Goal: Communication & Community: Answer question/provide support

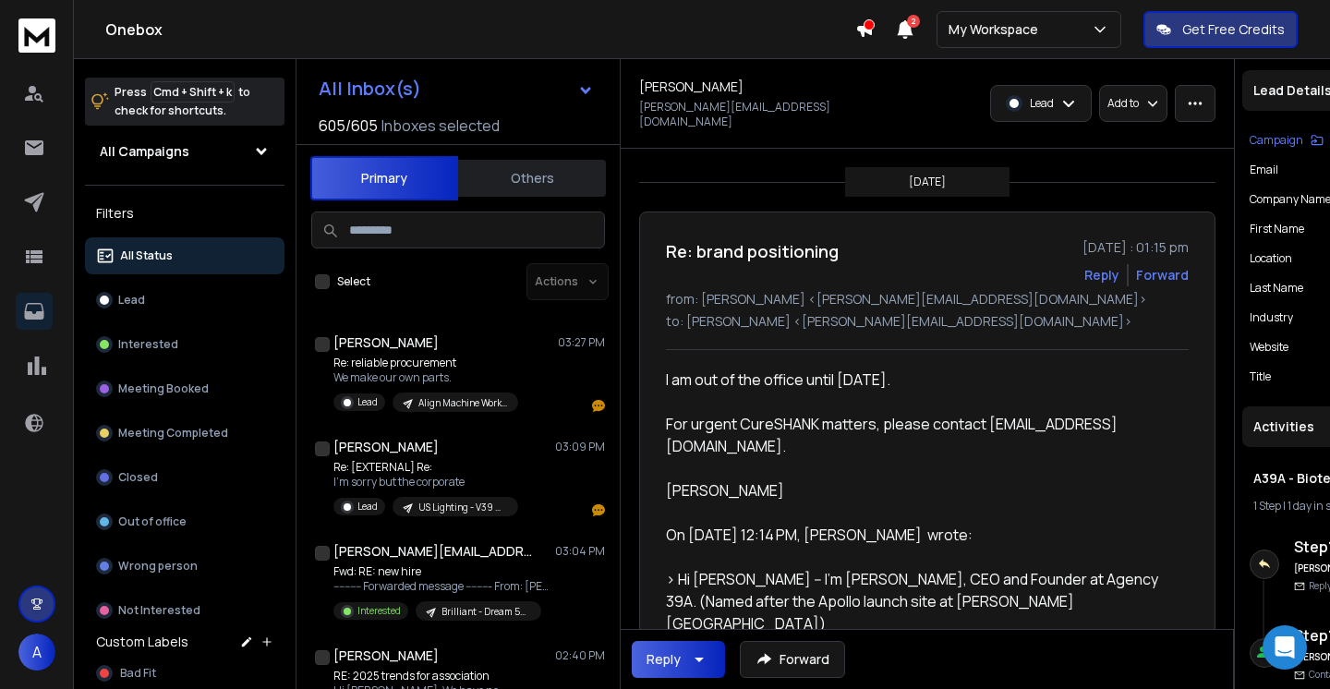
scroll to position [103, 0]
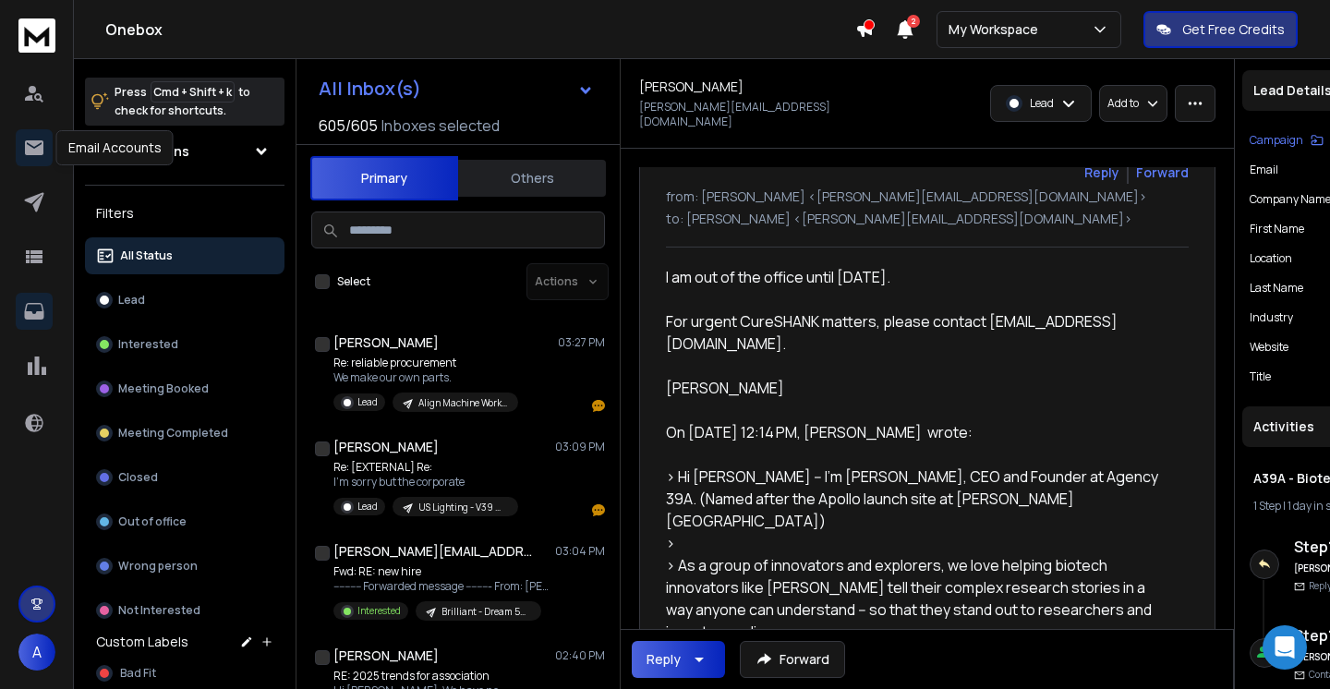
click at [33, 139] on icon at bounding box center [34, 148] width 22 height 22
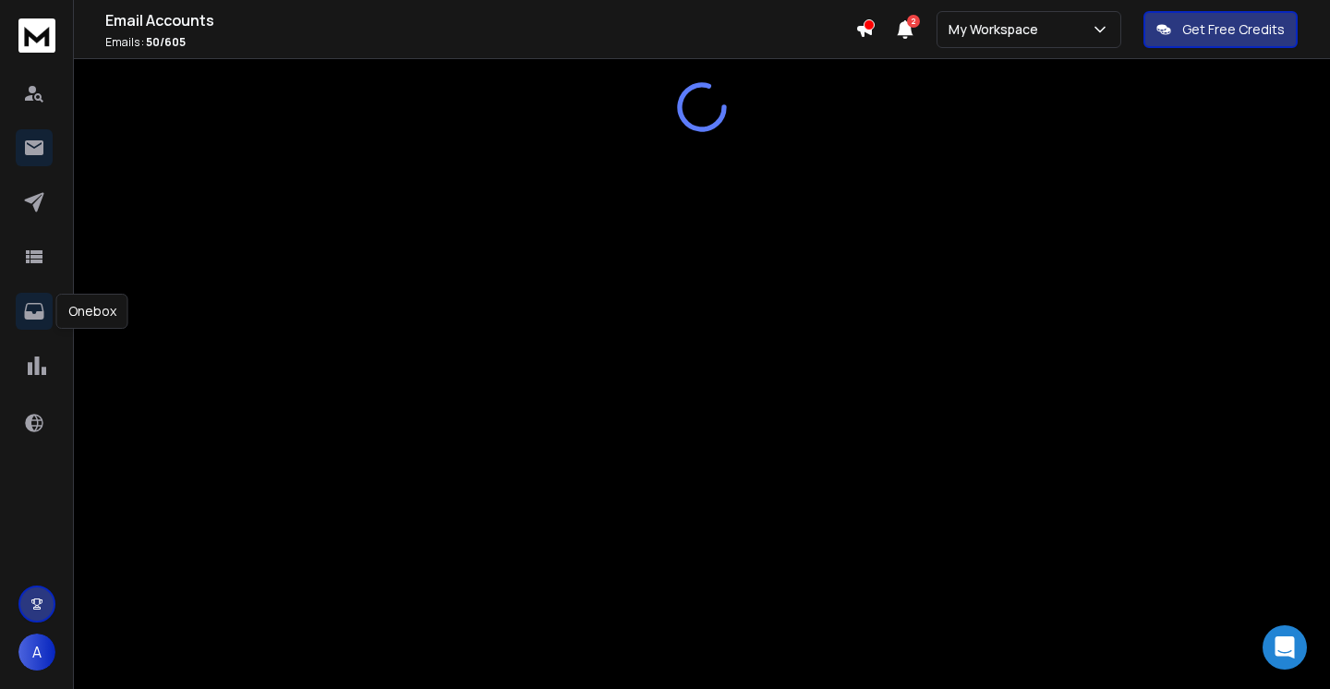
click at [31, 317] on icon at bounding box center [33, 311] width 19 height 17
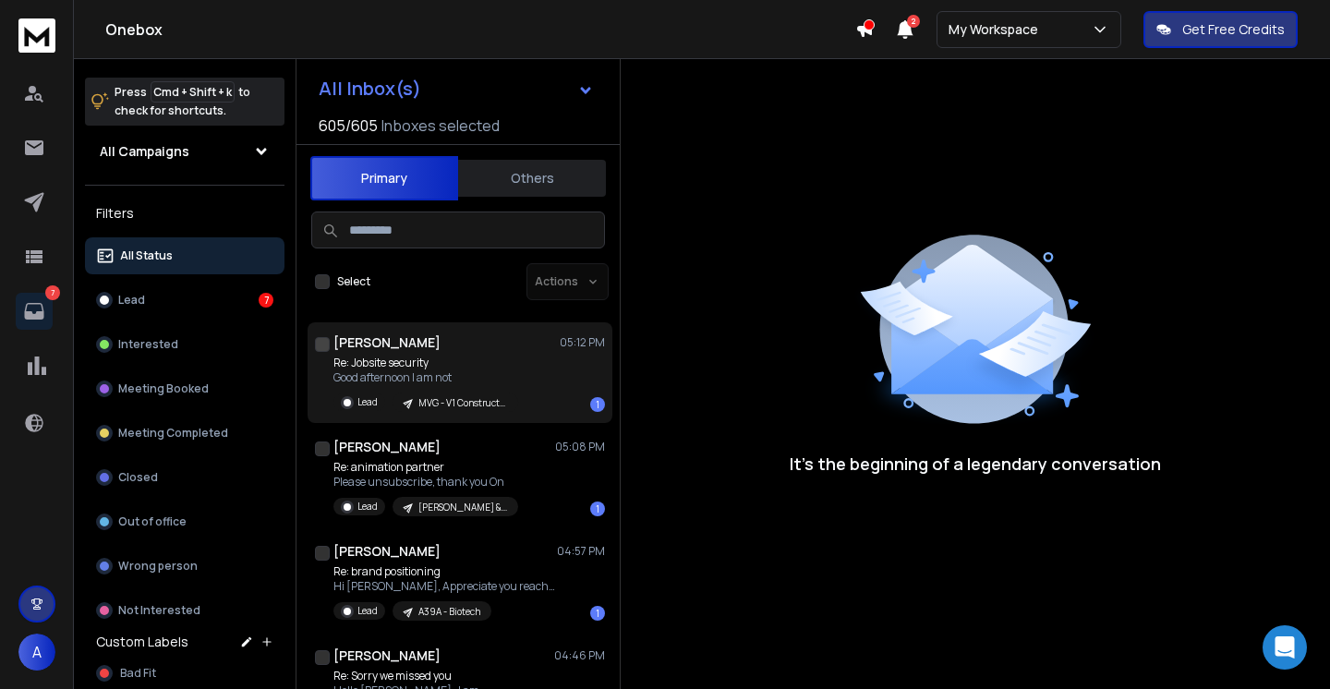
click at [423, 380] on p "Good afternoon I am not" at bounding box center [425, 377] width 185 height 15
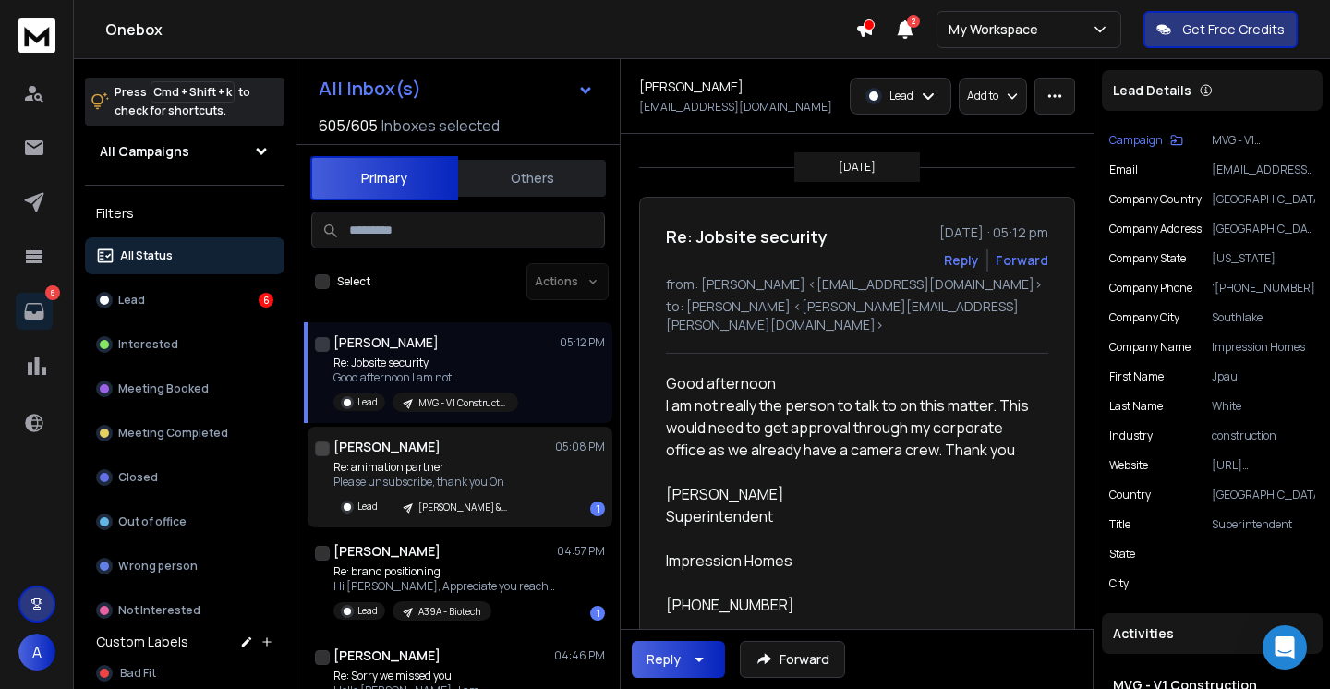
click at [418, 467] on p "Re: animation partner" at bounding box center [425, 467] width 185 height 15
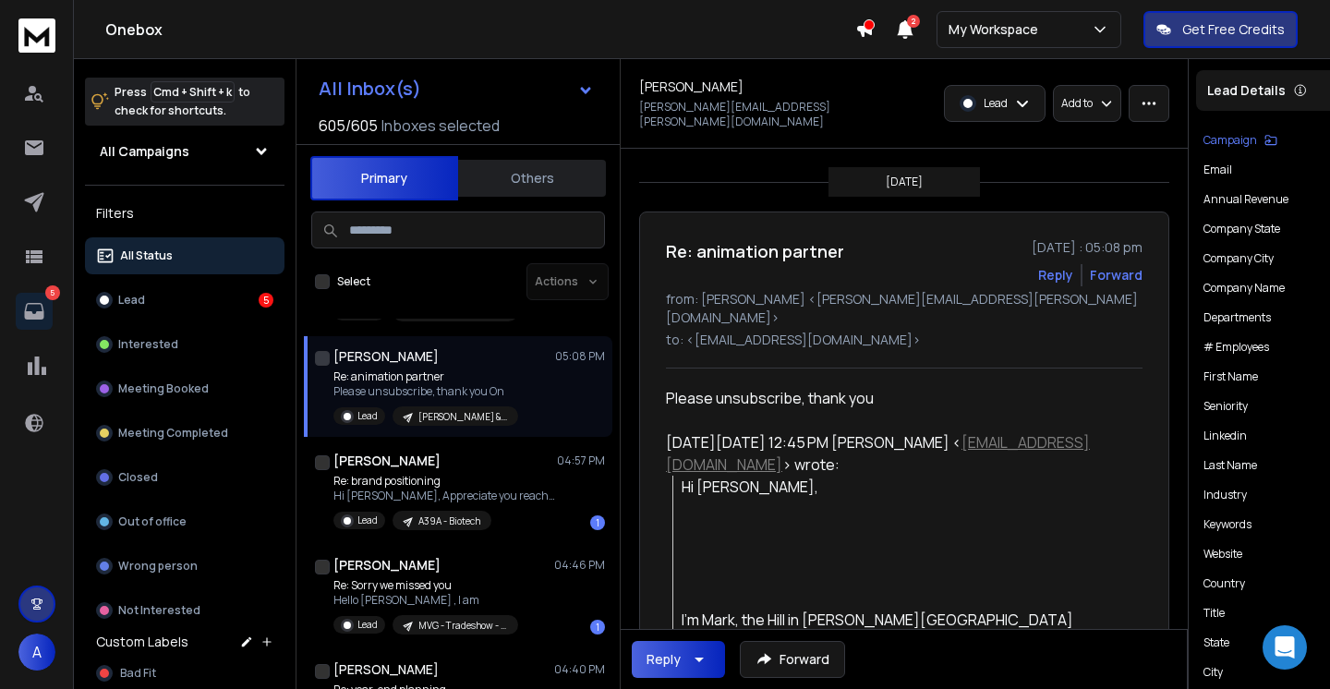
scroll to position [97, 0]
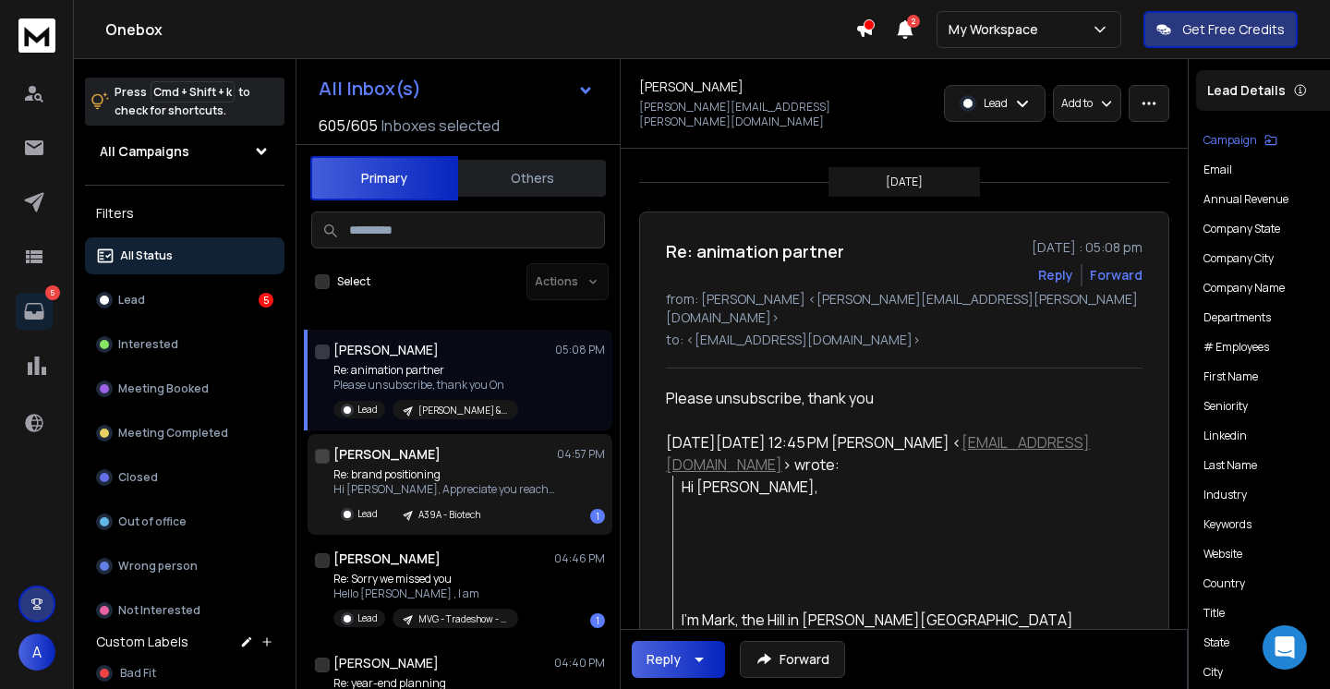
click at [444, 473] on p "Re: brand positioning" at bounding box center [444, 474] width 222 height 15
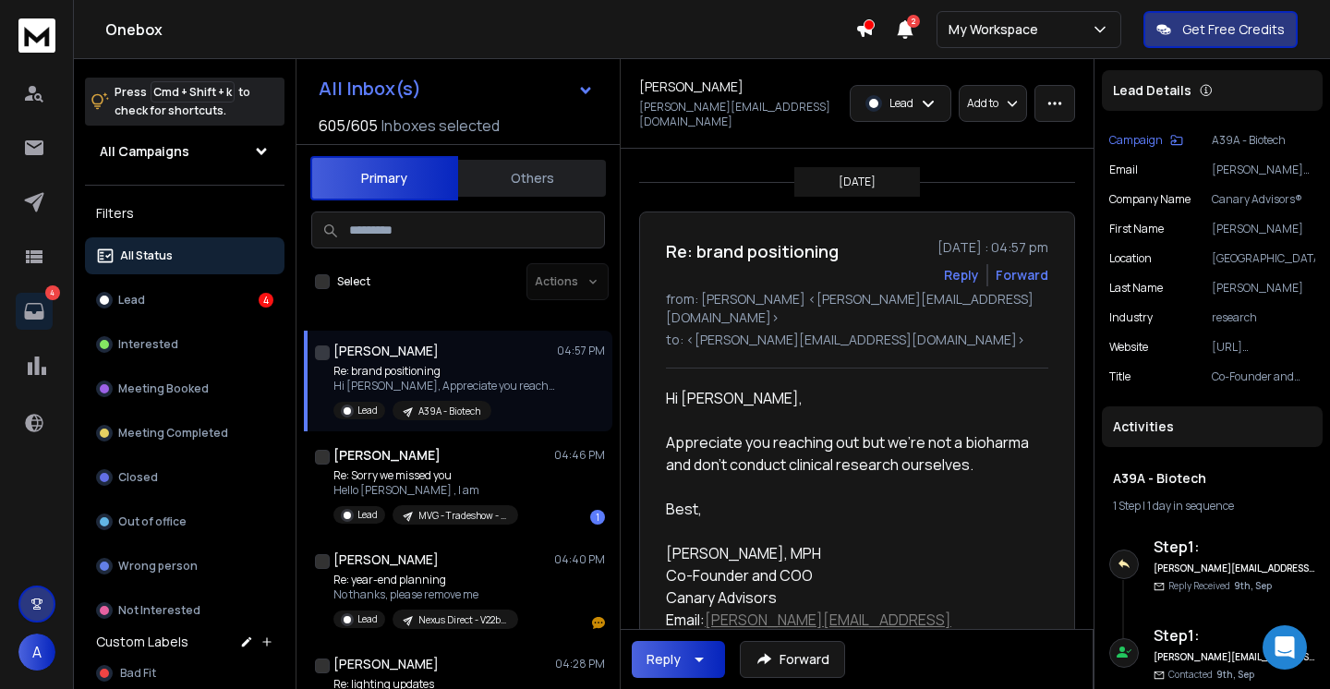
scroll to position [207, 0]
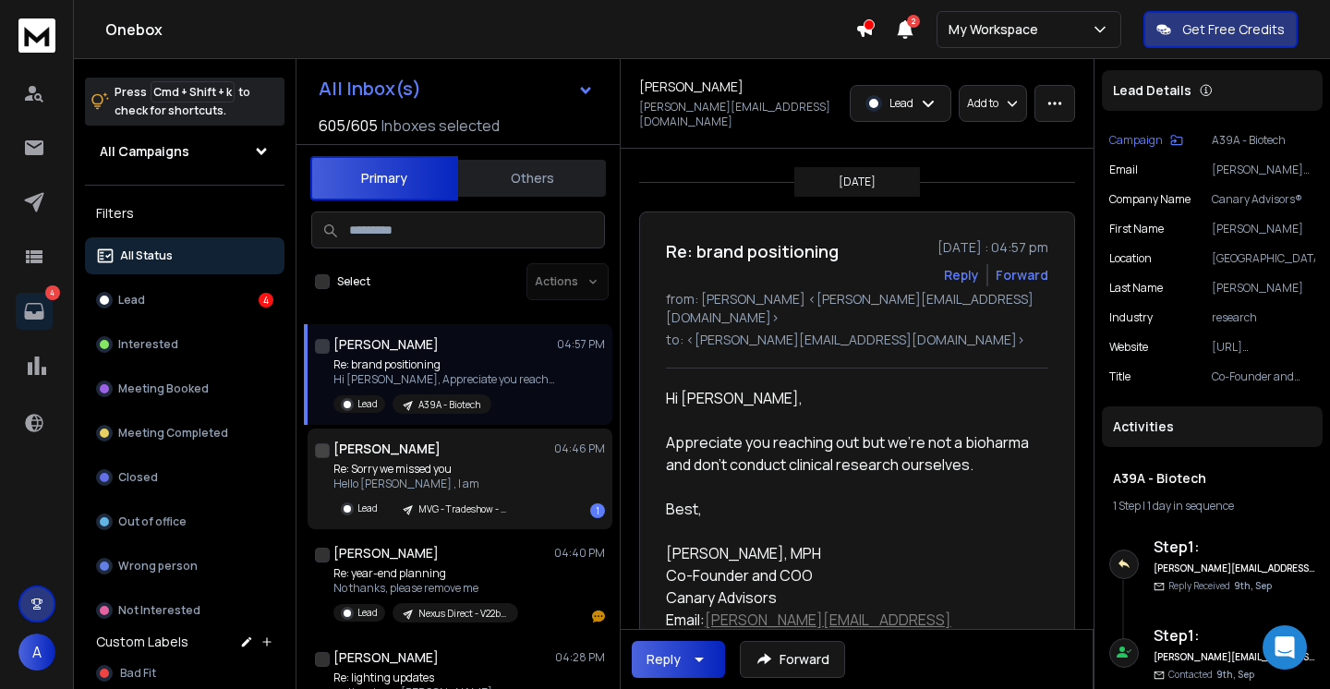
click at [449, 471] on p "Re: Sorry we missed you" at bounding box center [425, 469] width 185 height 15
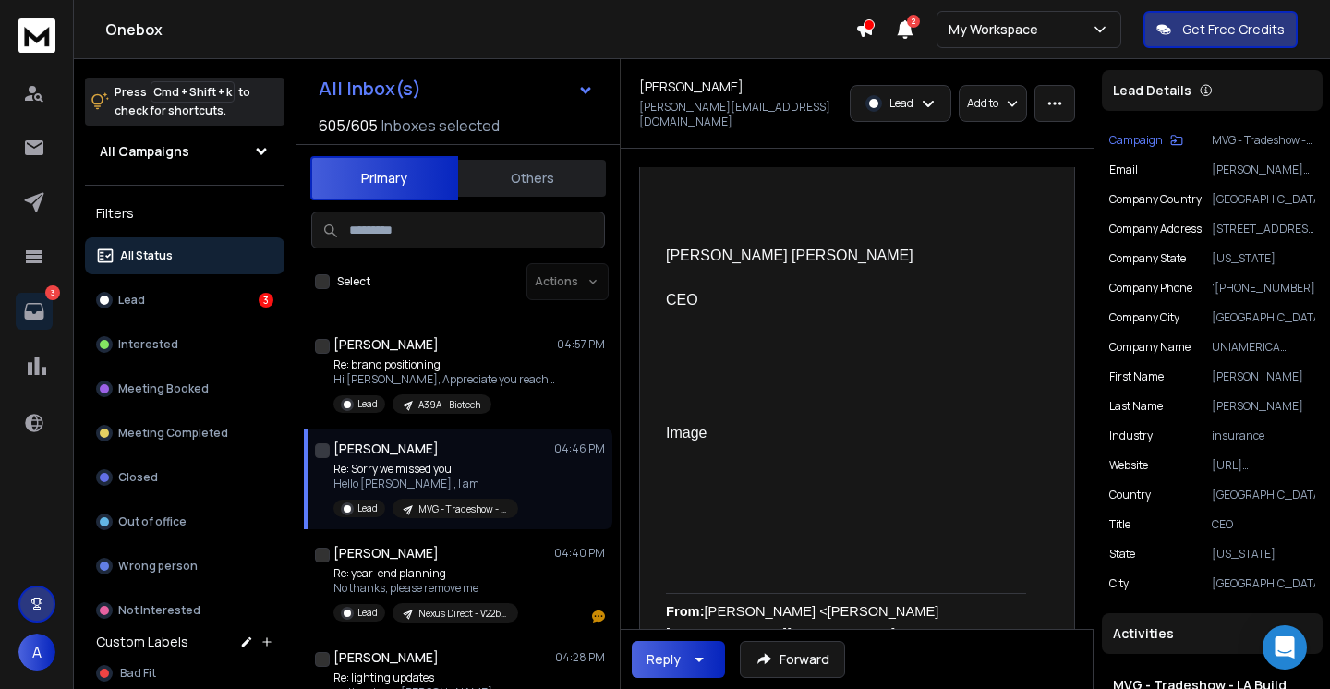
scroll to position [0, 0]
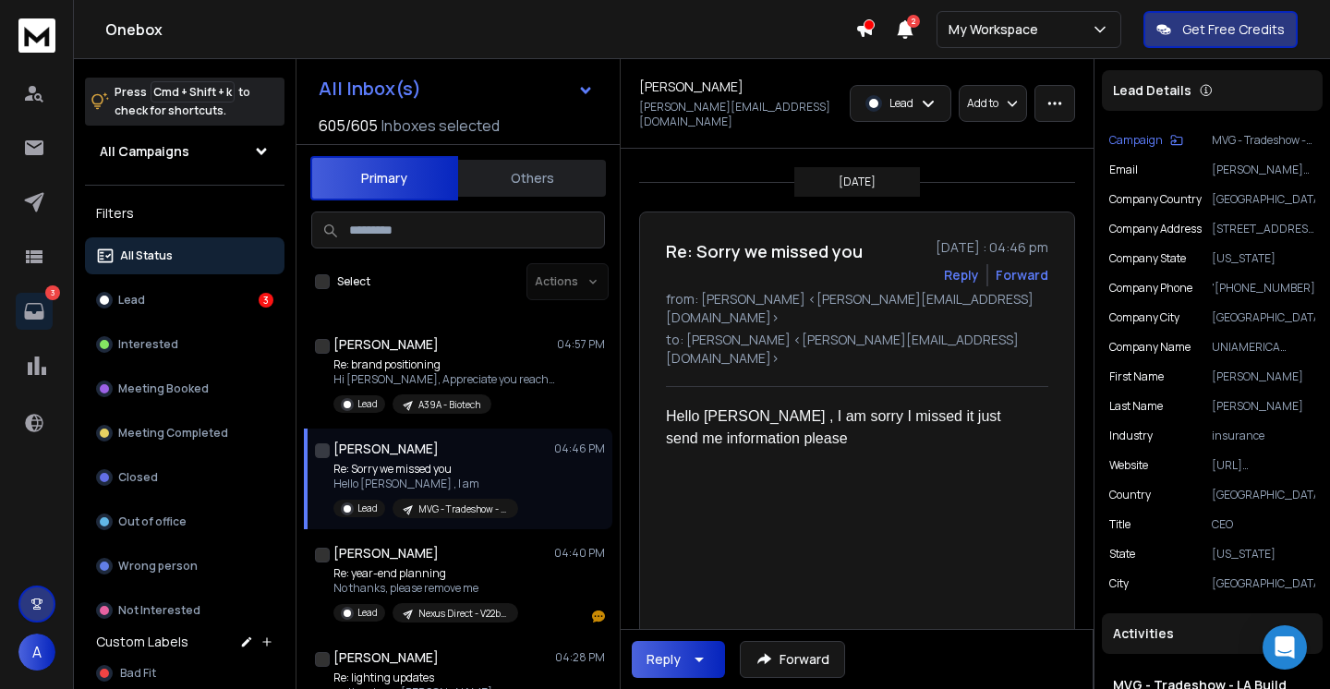
click at [899, 96] on p "Lead" at bounding box center [902, 103] width 24 height 15
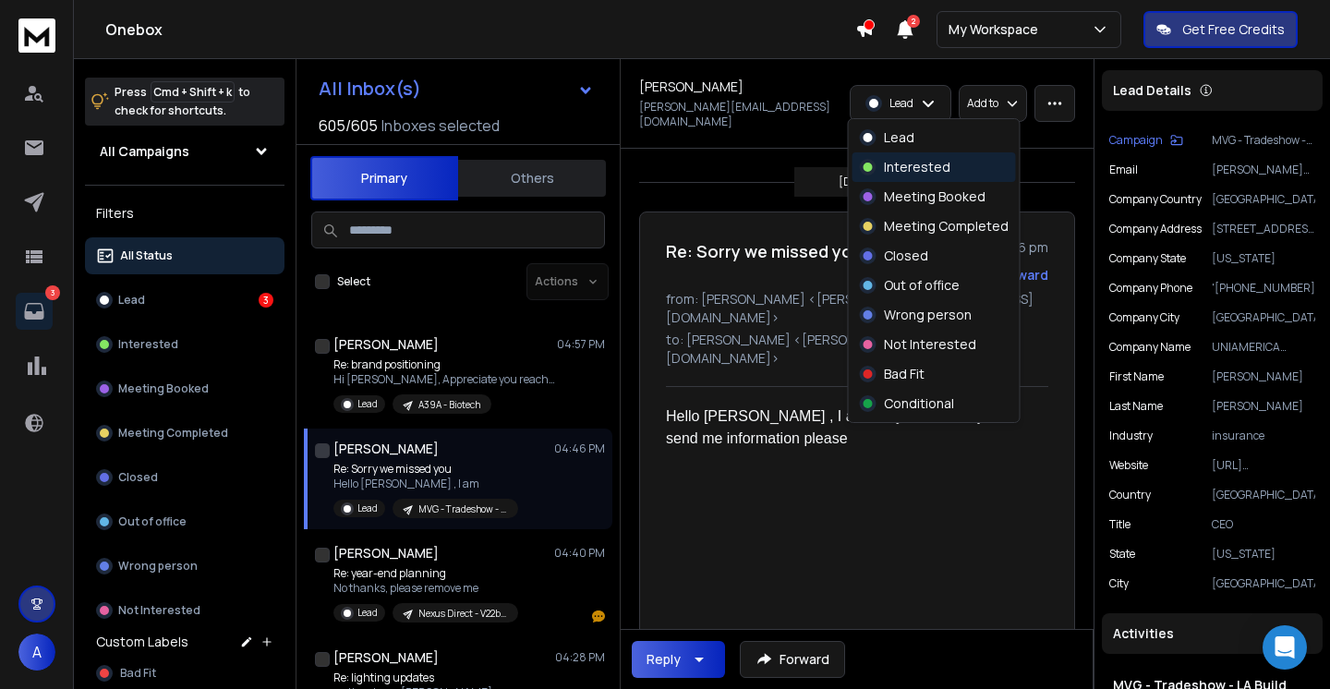
click at [903, 161] on p "Interested" at bounding box center [917, 167] width 67 height 18
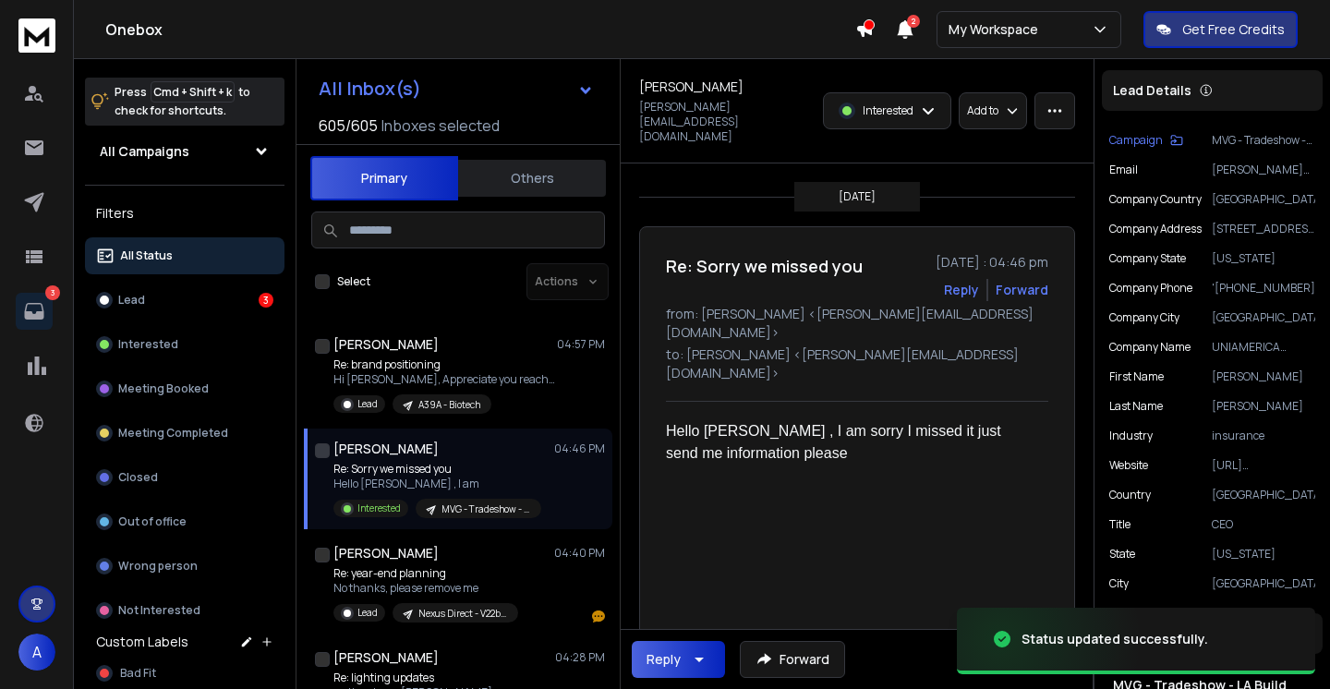
click at [1024, 281] on div "Forward" at bounding box center [1022, 290] width 53 height 18
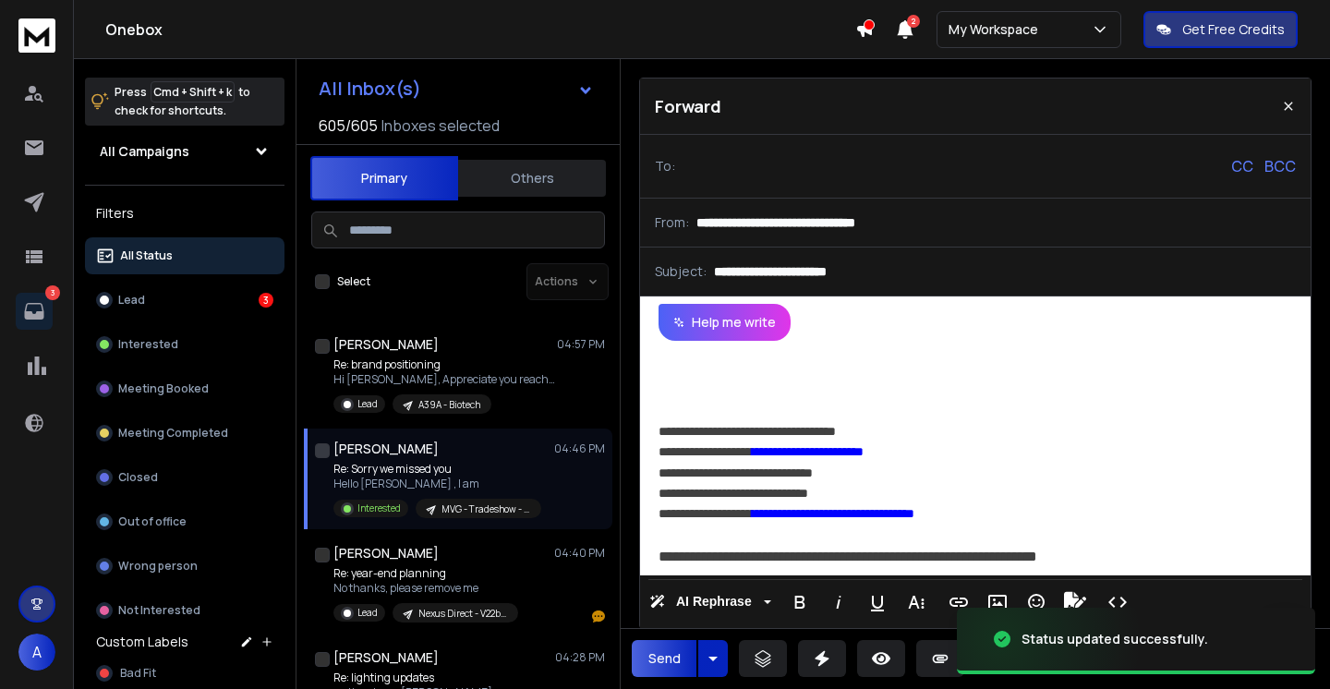
click at [746, 173] on input at bounding box center [747, 166] width 129 height 33
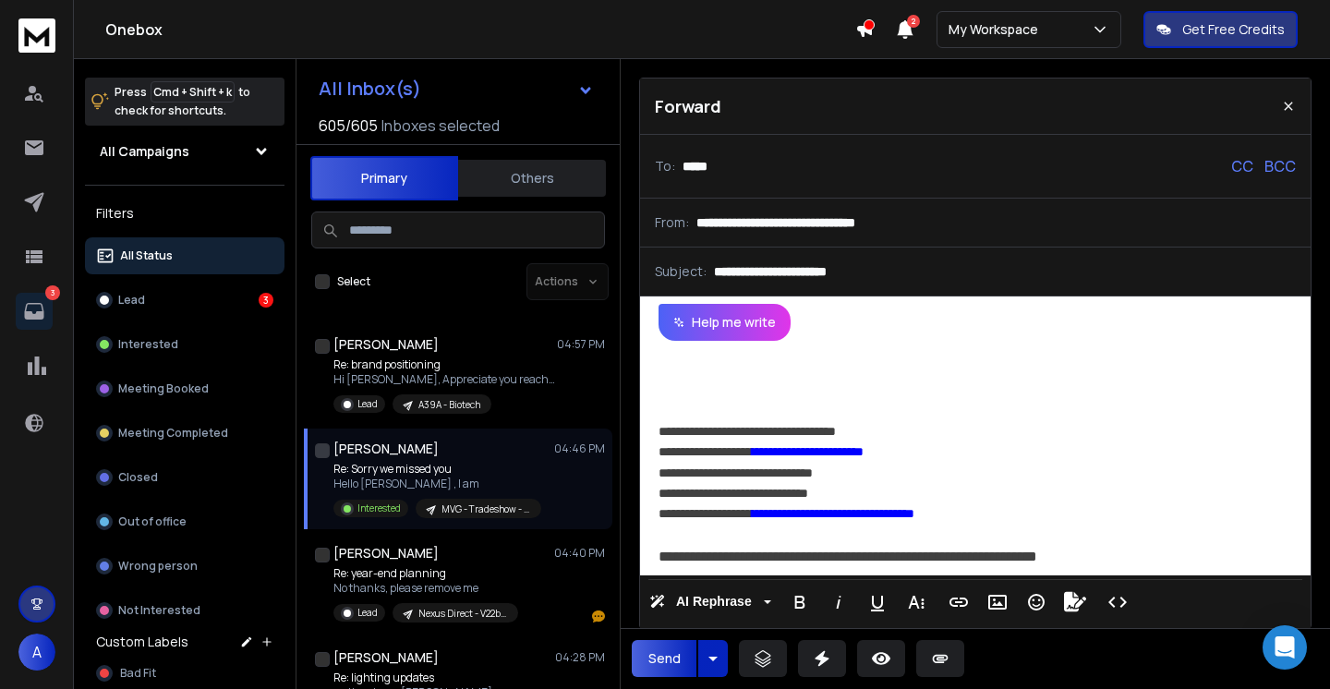
type input "**********"
click at [658, 661] on button "Send" at bounding box center [664, 658] width 65 height 37
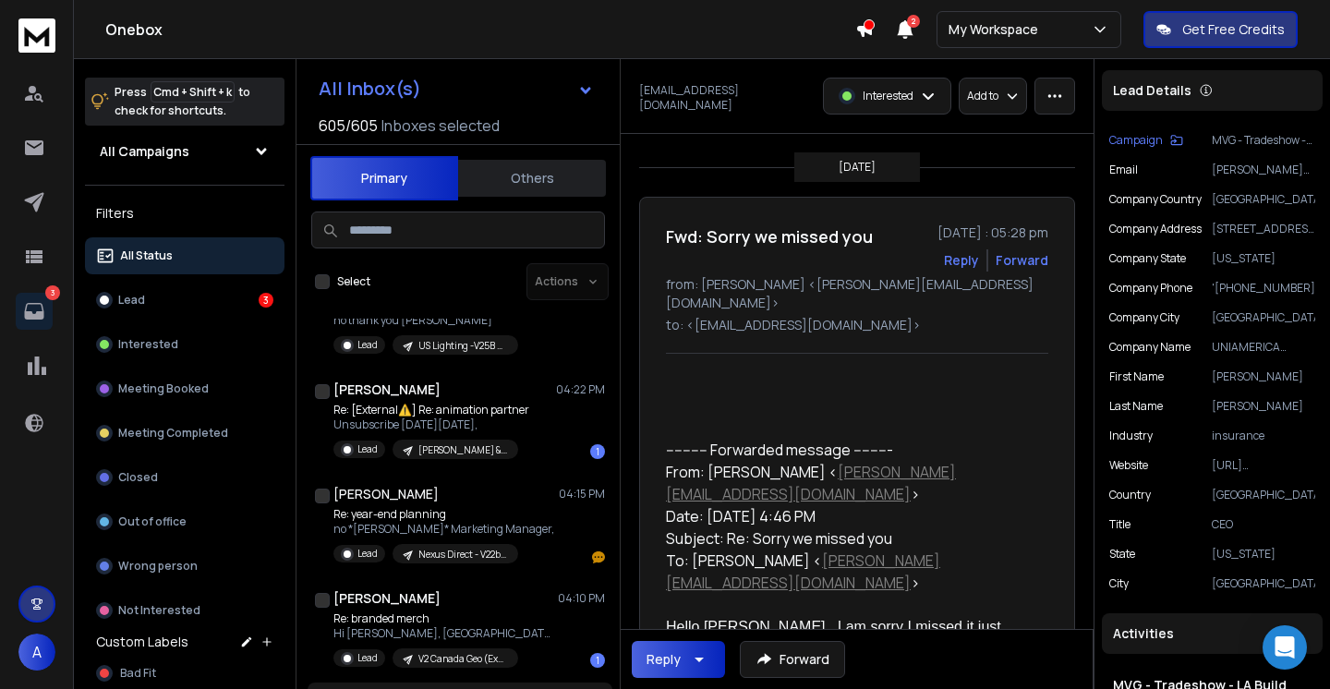
scroll to position [585, 0]
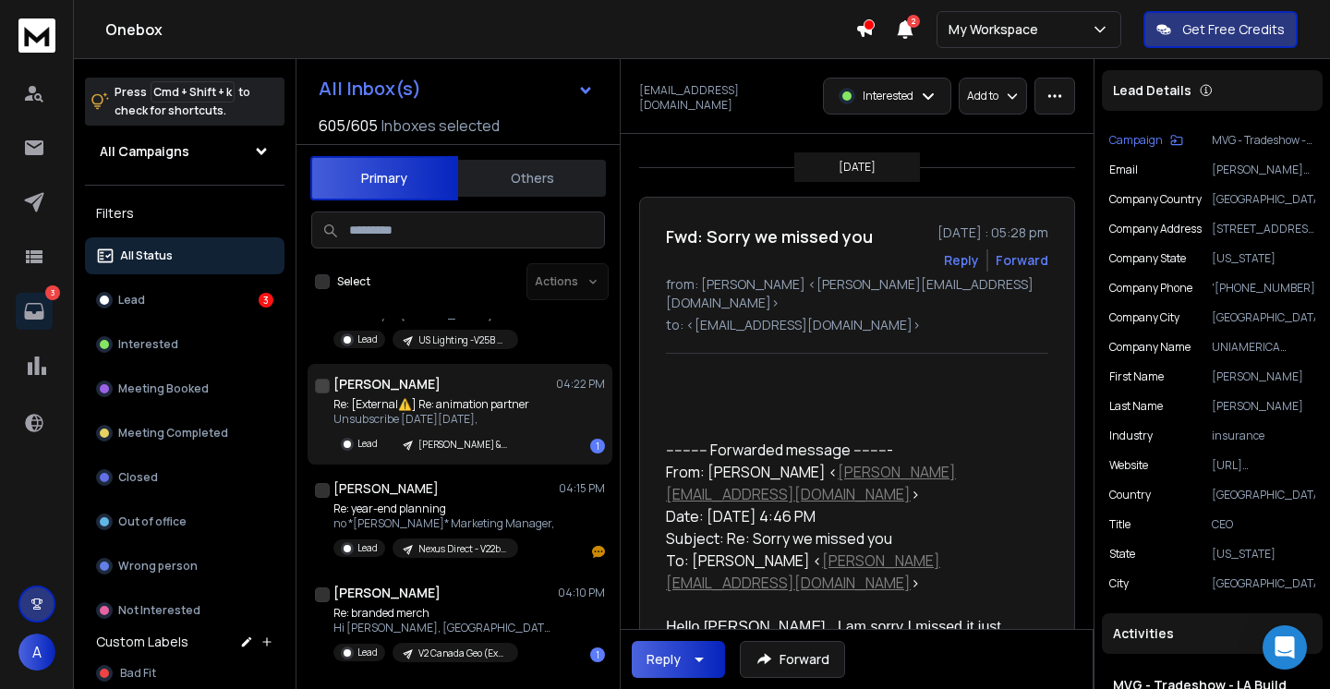
click at [439, 409] on p "Re: [External⚠️] Re: animation partner" at bounding box center [431, 404] width 196 height 15
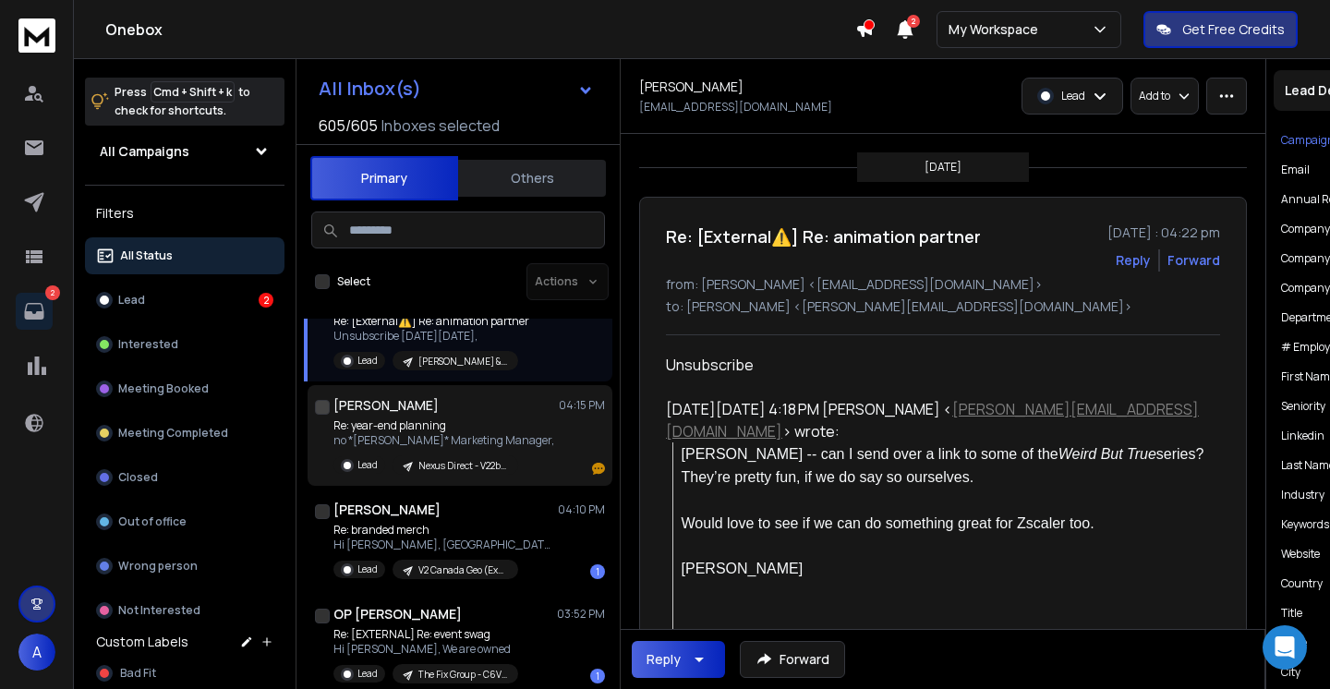
scroll to position [693, 0]
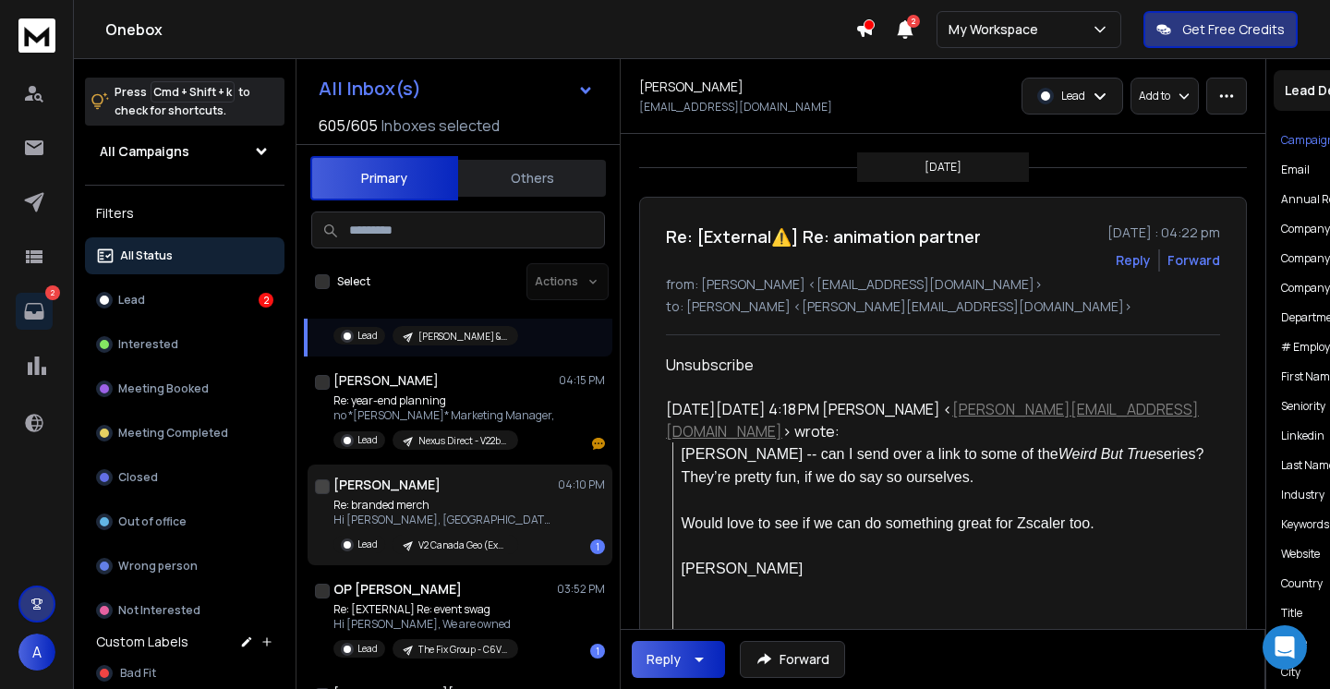
click at [432, 521] on p "Hi [PERSON_NAME], [GEOGRAPHIC_DATA] to e-meet" at bounding box center [444, 520] width 222 height 15
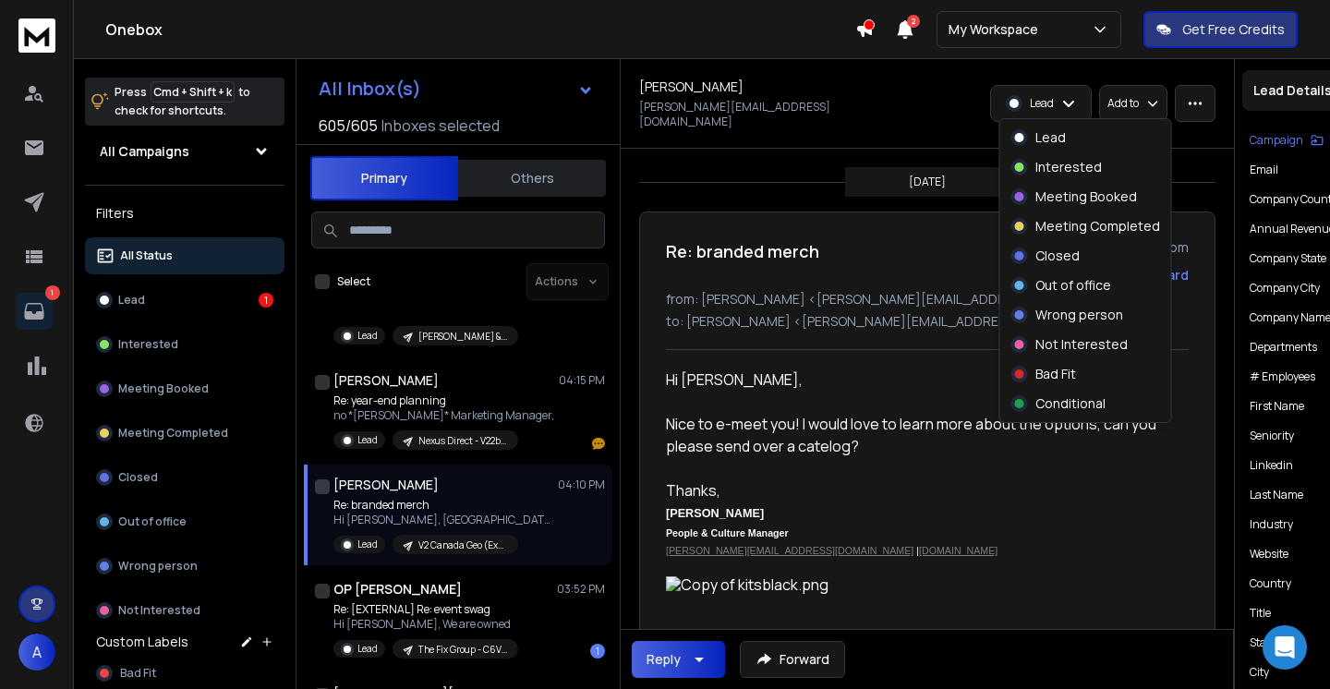
click at [1054, 96] on p "Lead" at bounding box center [1042, 103] width 24 height 15
click at [1050, 164] on p "Interested" at bounding box center [1069, 167] width 67 height 18
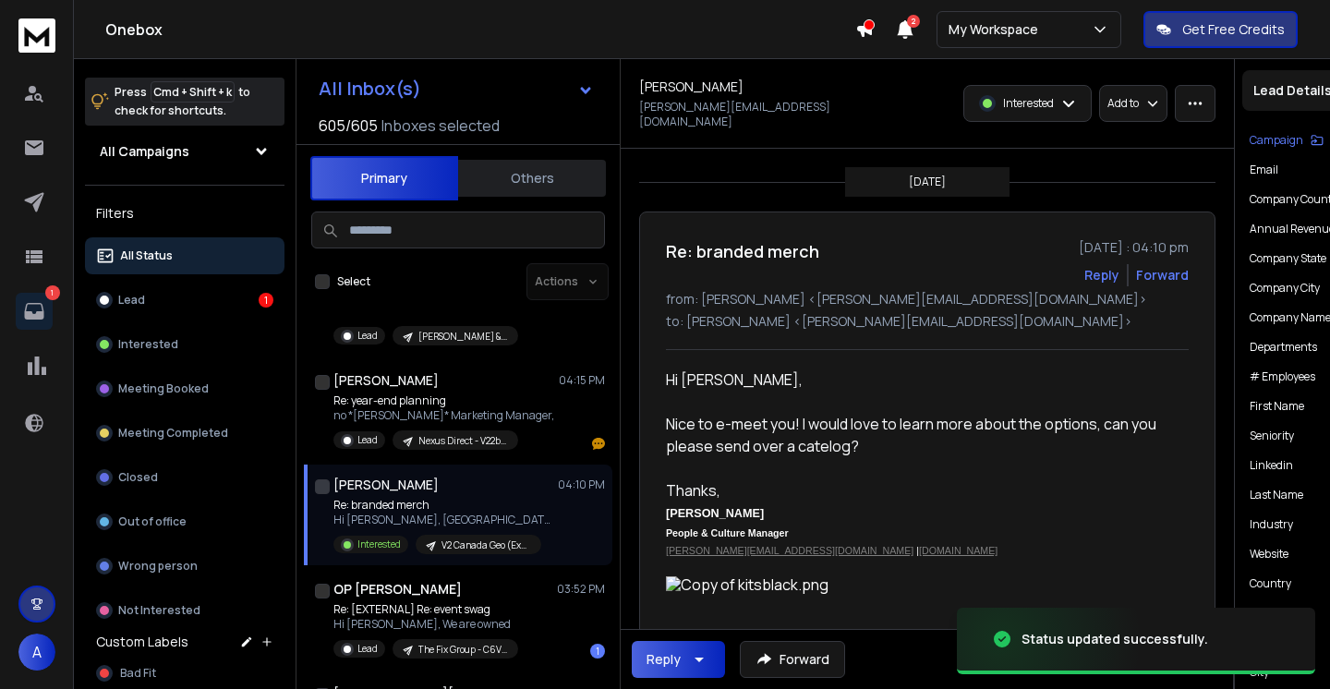
click at [1179, 266] on div "Forward" at bounding box center [1162, 275] width 53 height 18
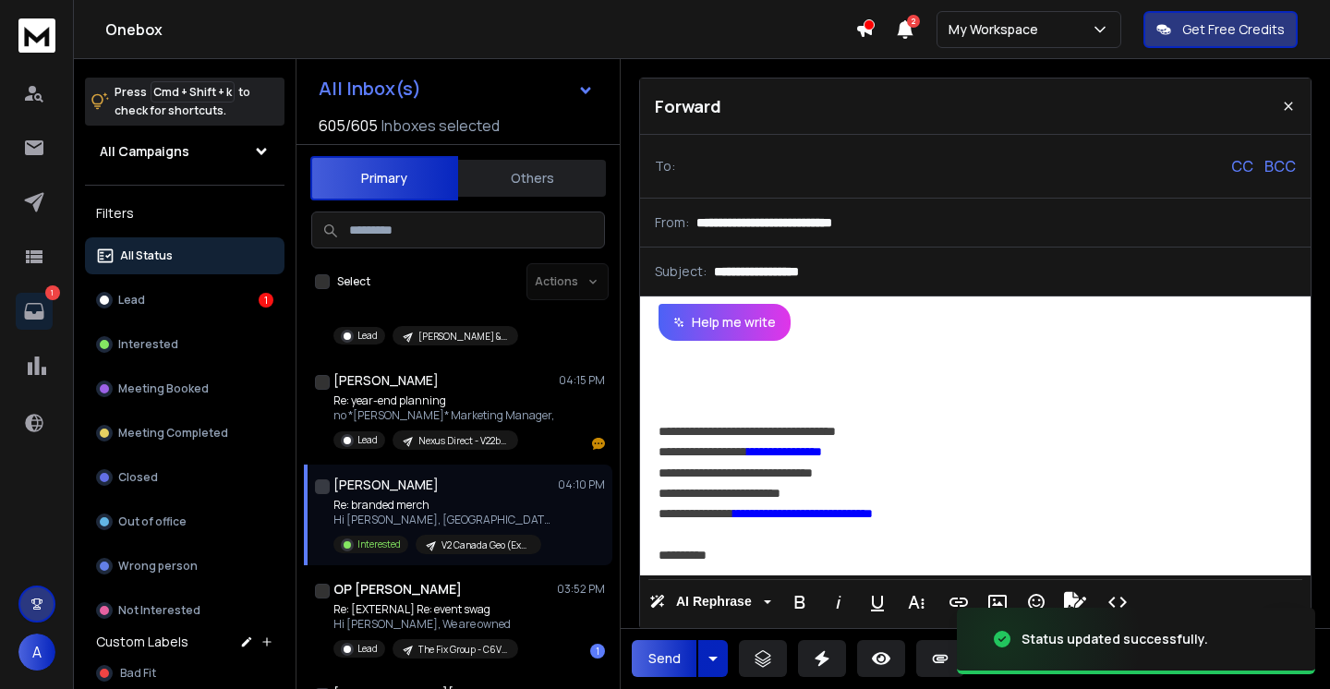
click at [717, 164] on input at bounding box center [747, 166] width 129 height 33
type input "*"
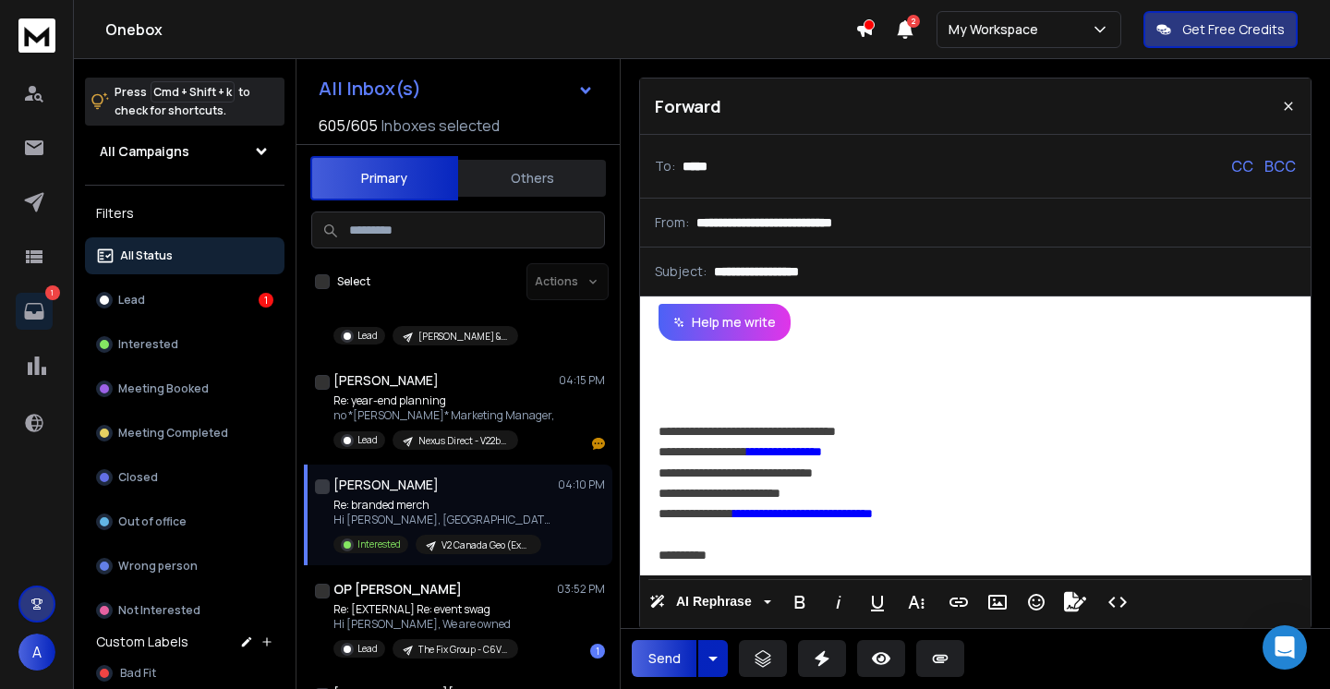
type input "**********"
click at [656, 660] on button "Send" at bounding box center [664, 658] width 65 height 37
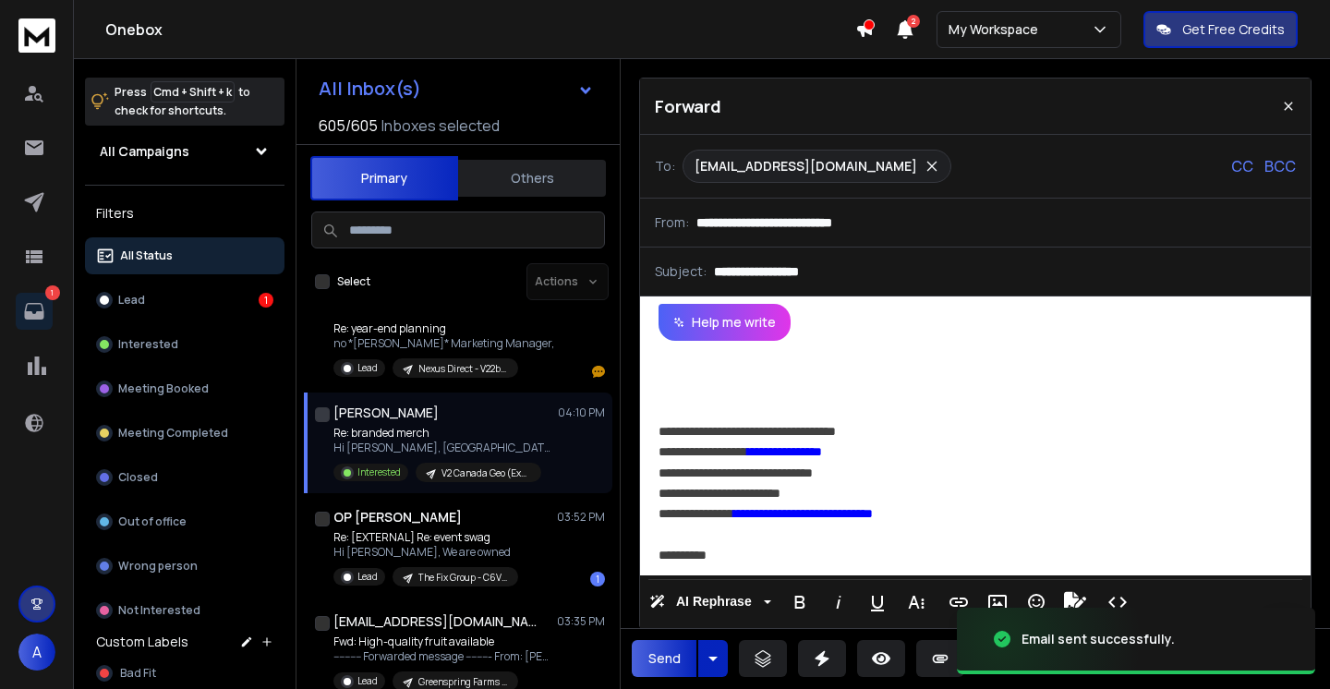
scroll to position [770, 0]
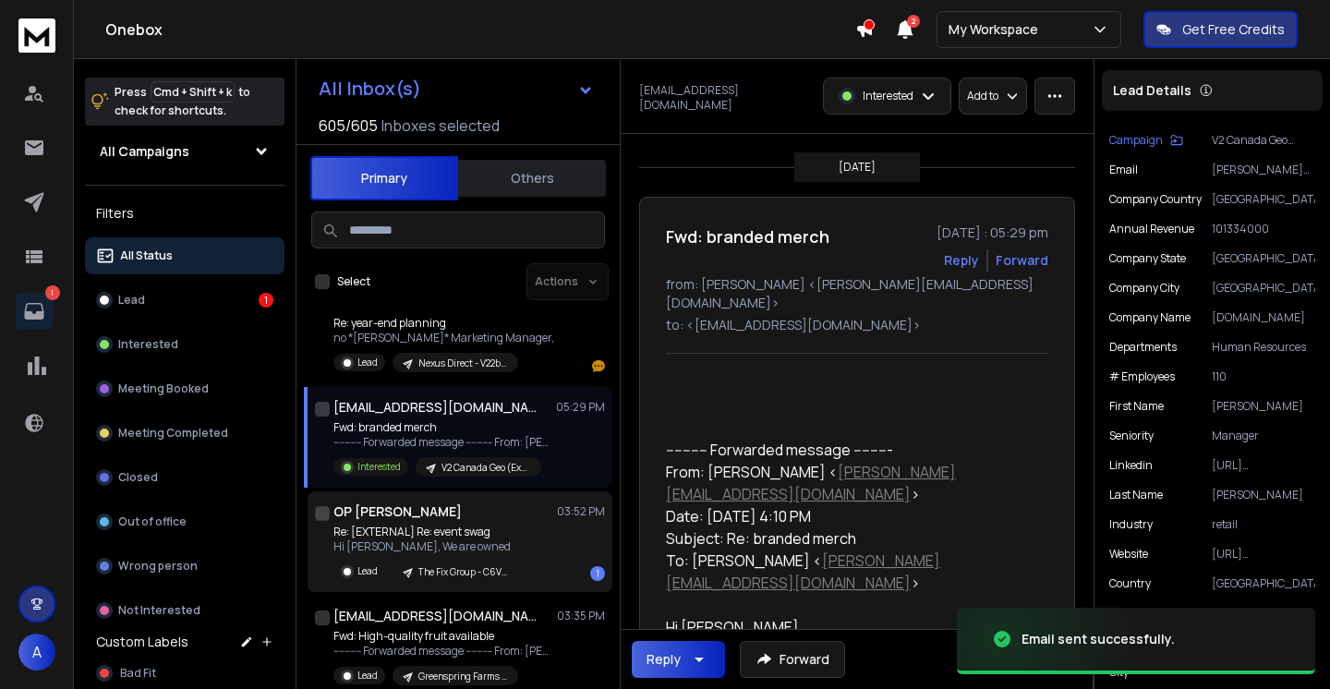
click at [425, 531] on p "Re: [EXTERNAL] Re: event swag" at bounding box center [425, 532] width 185 height 15
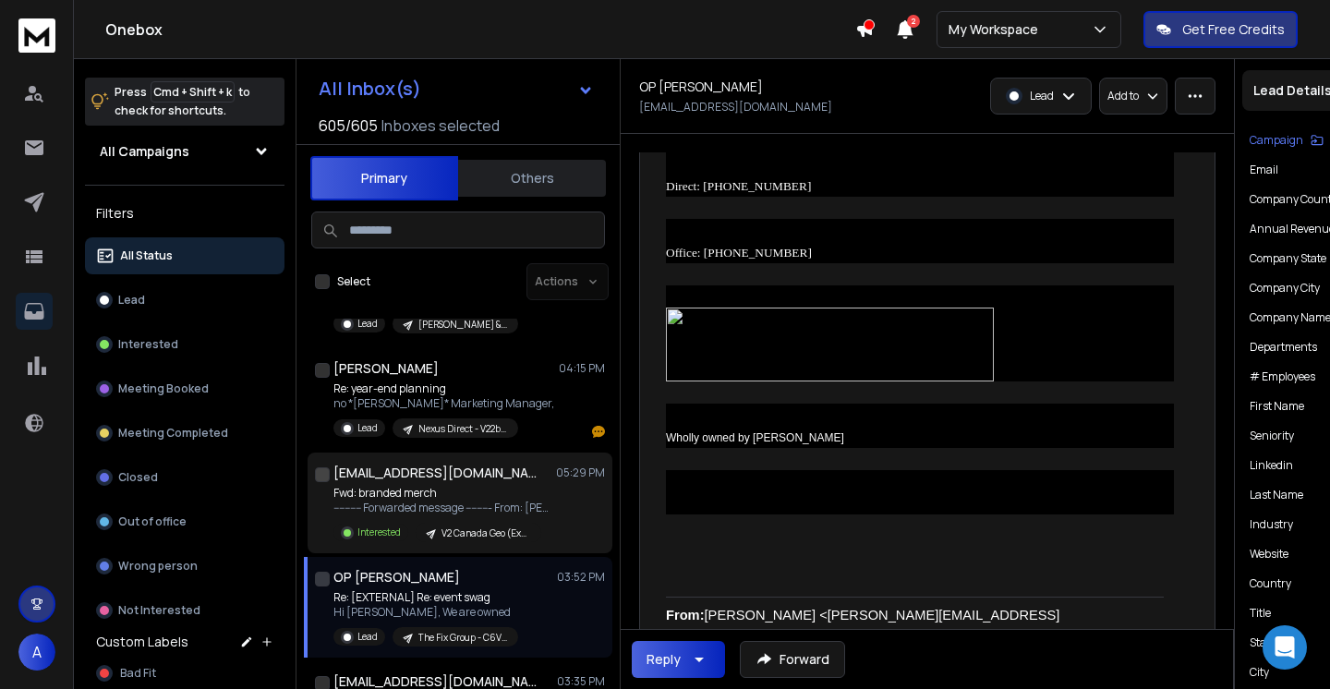
scroll to position [0, 0]
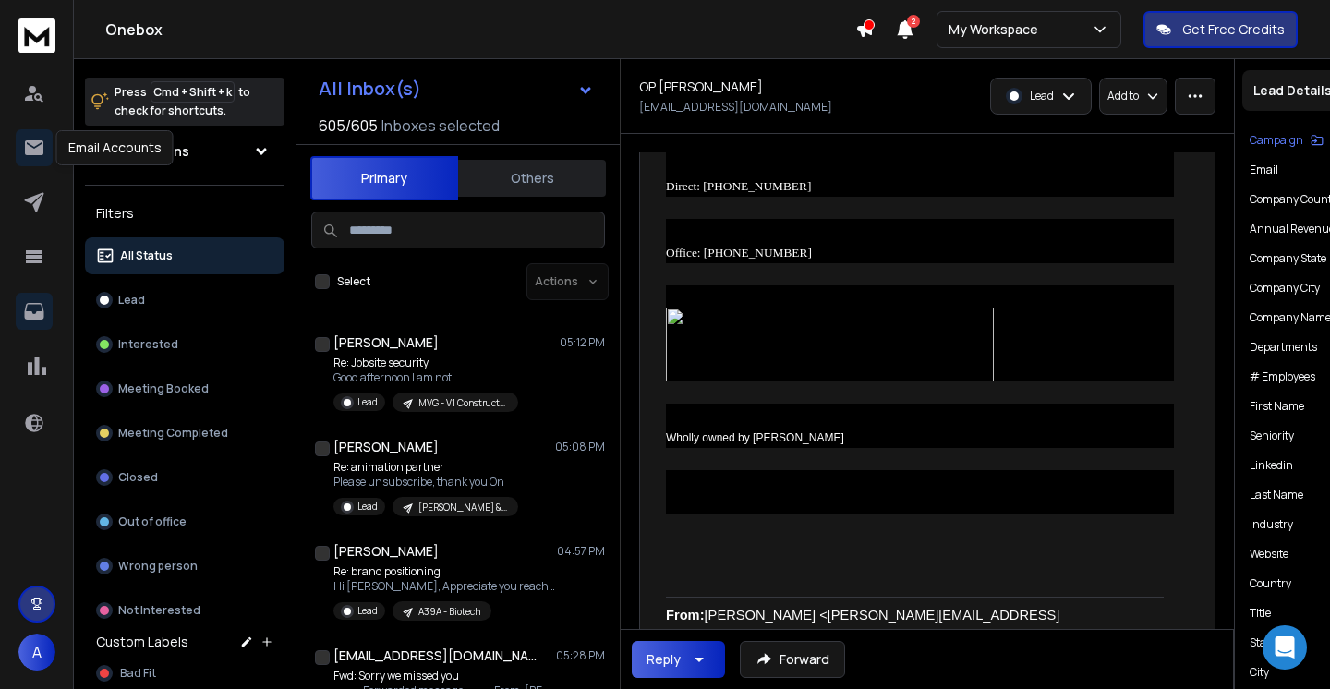
click at [37, 143] on icon at bounding box center [34, 147] width 18 height 15
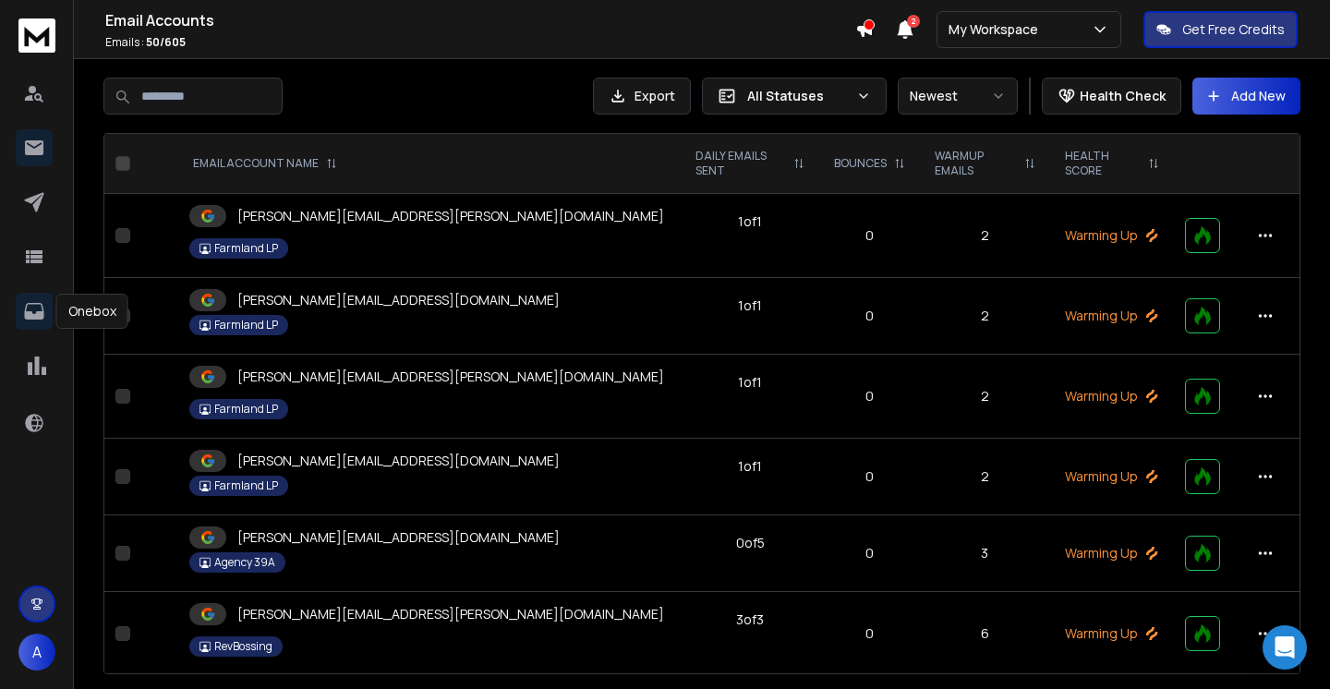
click at [31, 300] on icon at bounding box center [34, 311] width 22 height 22
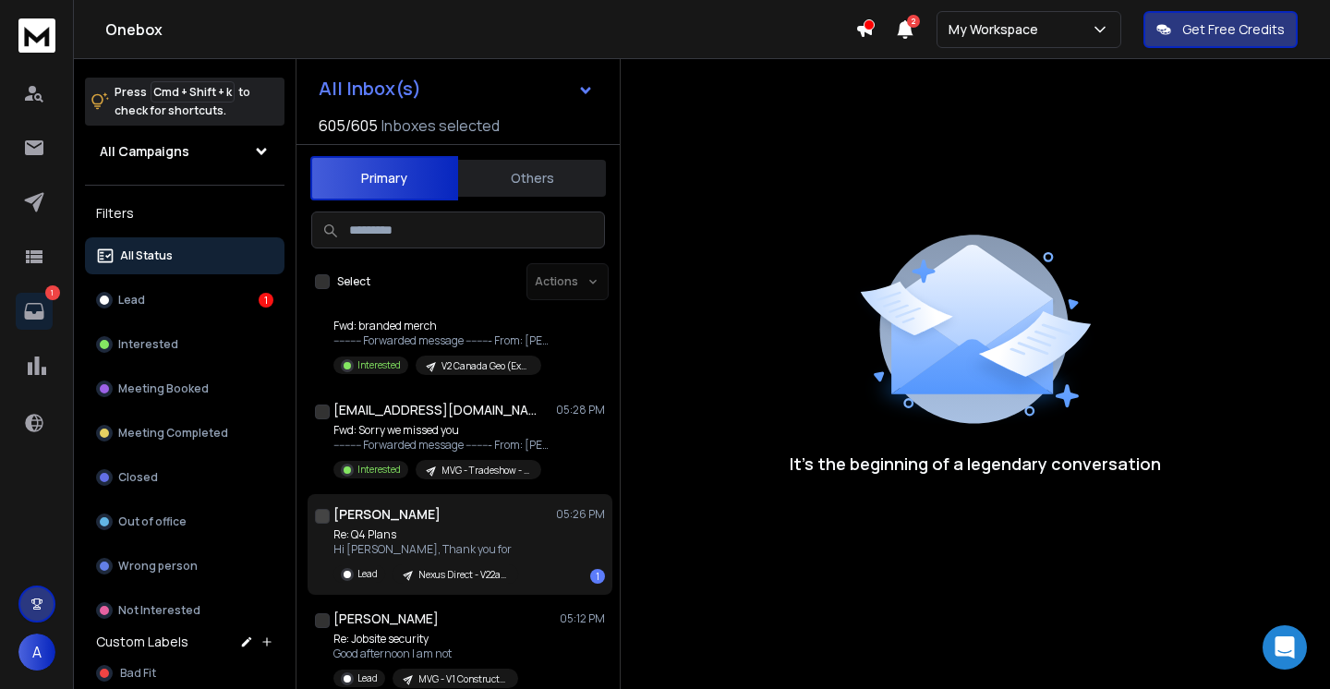
scroll to position [35, 0]
click at [496, 542] on p "Re: Q4 Plans" at bounding box center [425, 536] width 185 height 15
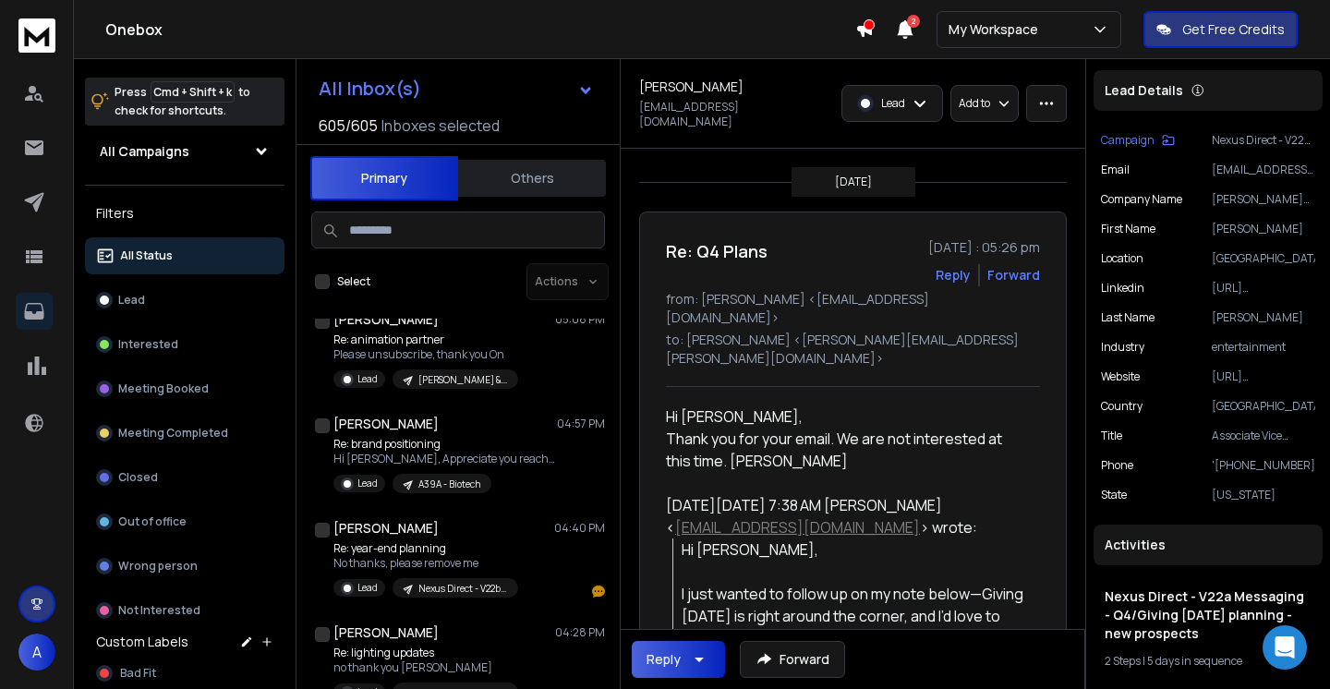
scroll to position [0, 0]
